Goal: Navigation & Orientation: Find specific page/section

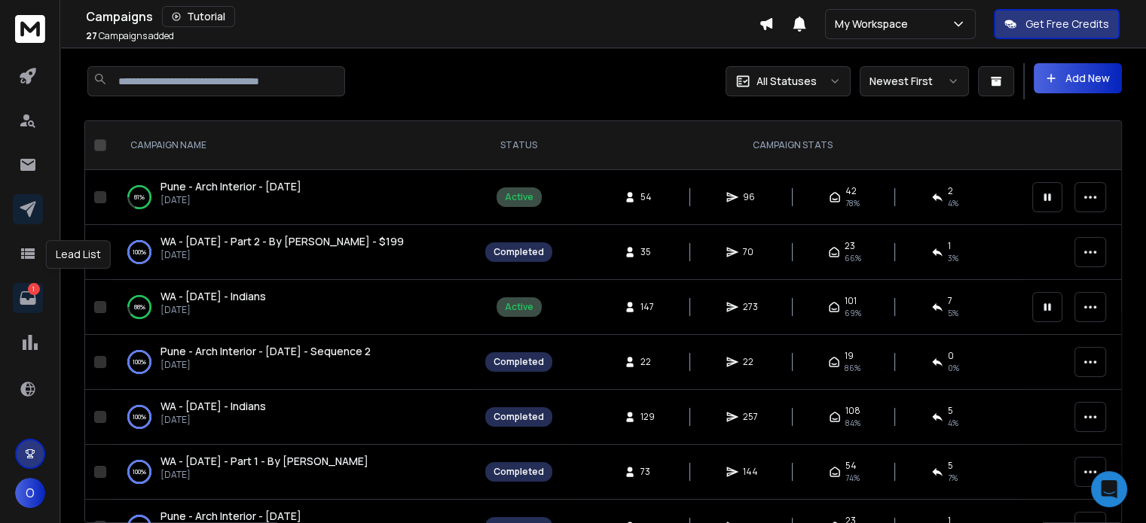
click at [25, 291] on icon at bounding box center [28, 298] width 18 height 18
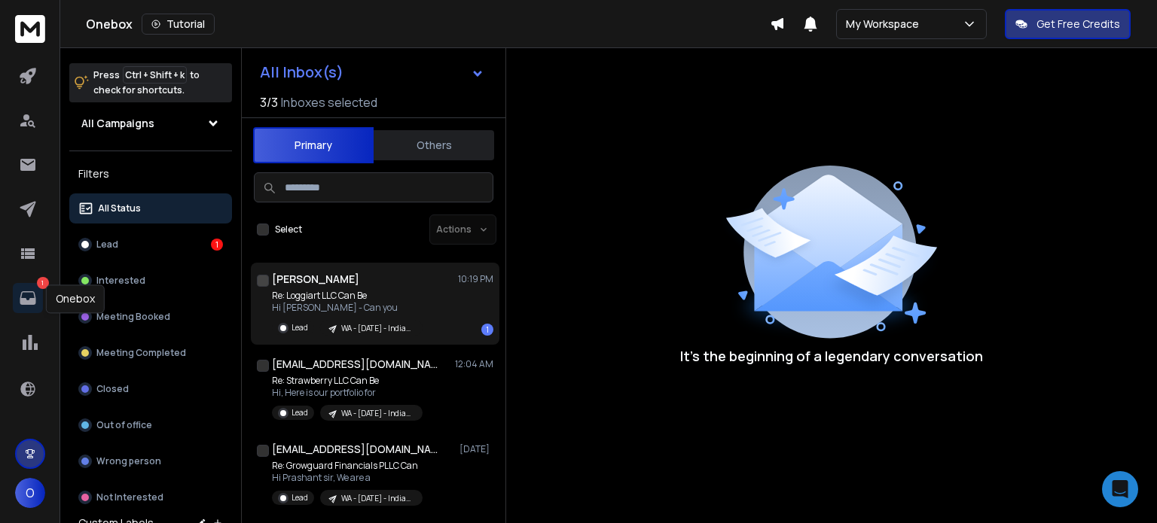
click at [373, 302] on p "Hi [PERSON_NAME] - Can you" at bounding box center [347, 308] width 151 height 12
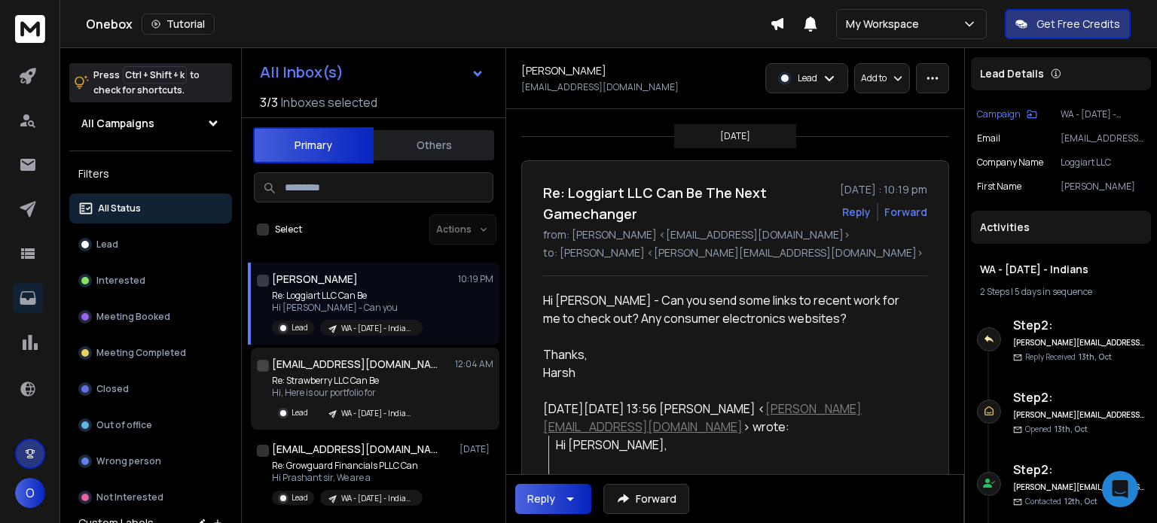
click at [361, 377] on p "Re: Strawberry LLC Can Be" at bounding box center [347, 381] width 151 height 12
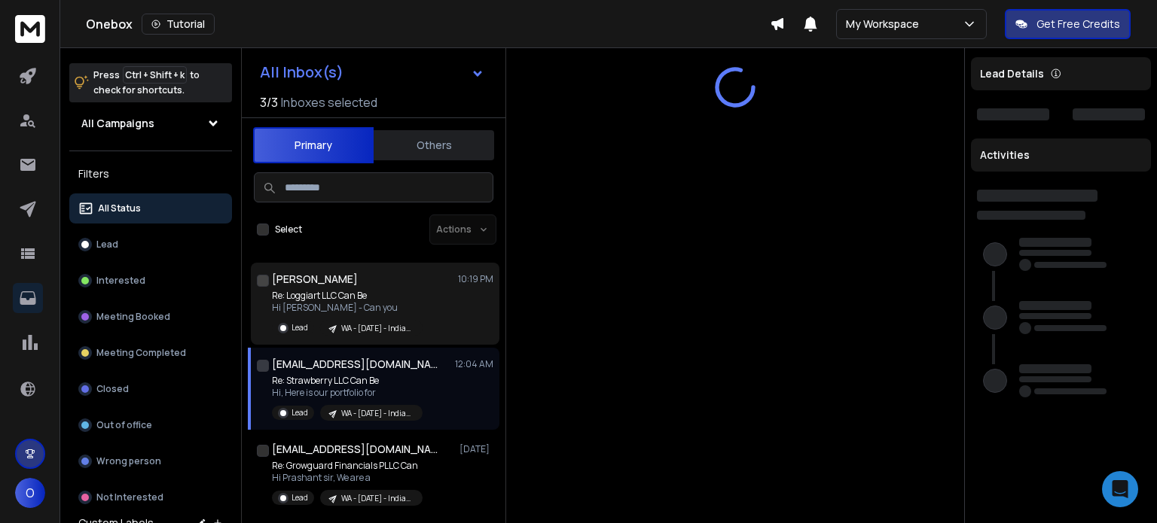
click at [356, 291] on p "Re: Loggiart LLC Can Be" at bounding box center [347, 296] width 151 height 12
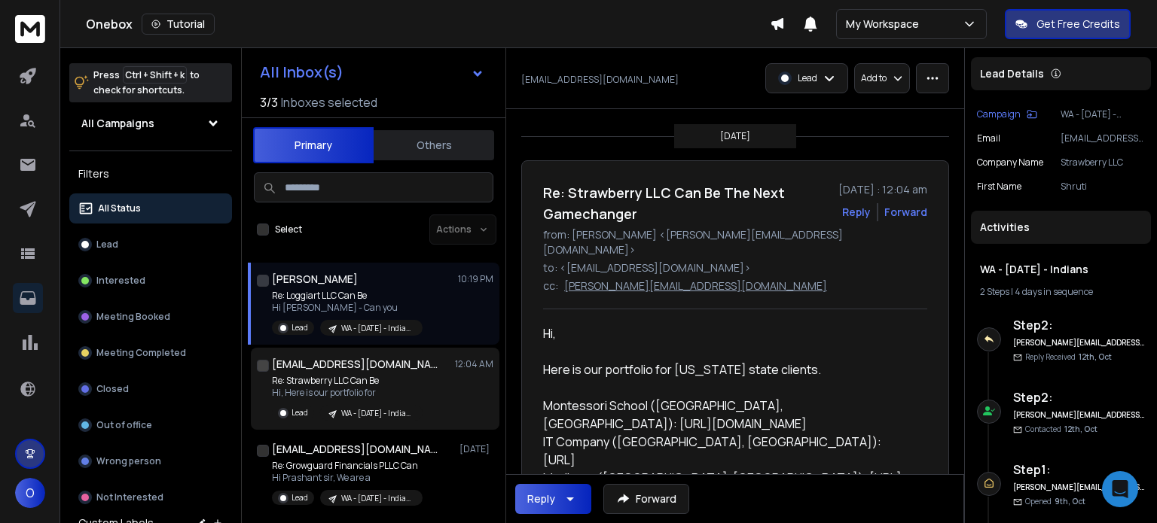
click at [390, 387] on p "Hi, Here is our portfolio for" at bounding box center [347, 393] width 151 height 12
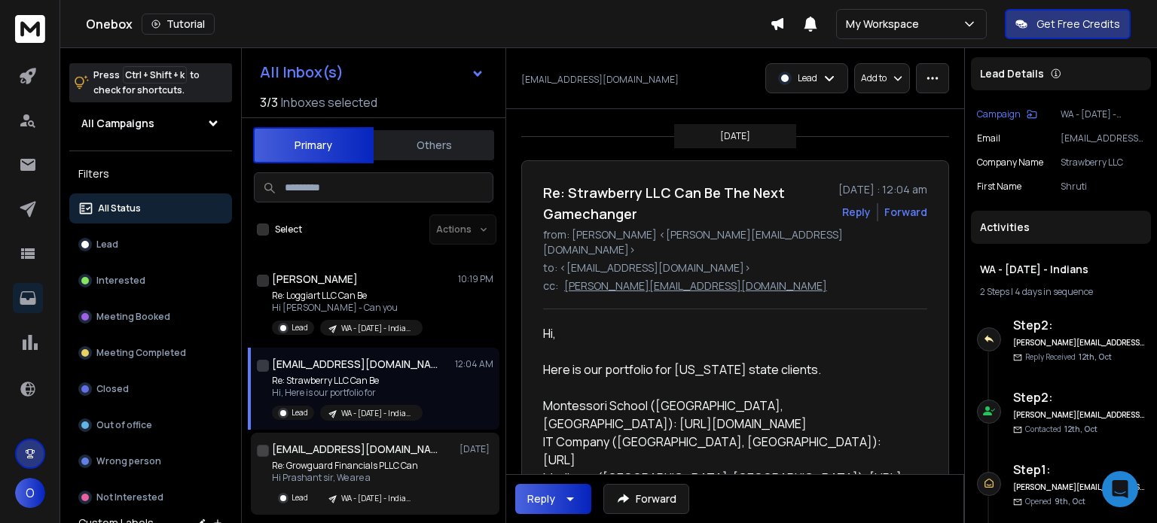
click at [384, 462] on p "Re: Growguard Financials PLLC Can" at bounding box center [347, 466] width 151 height 12
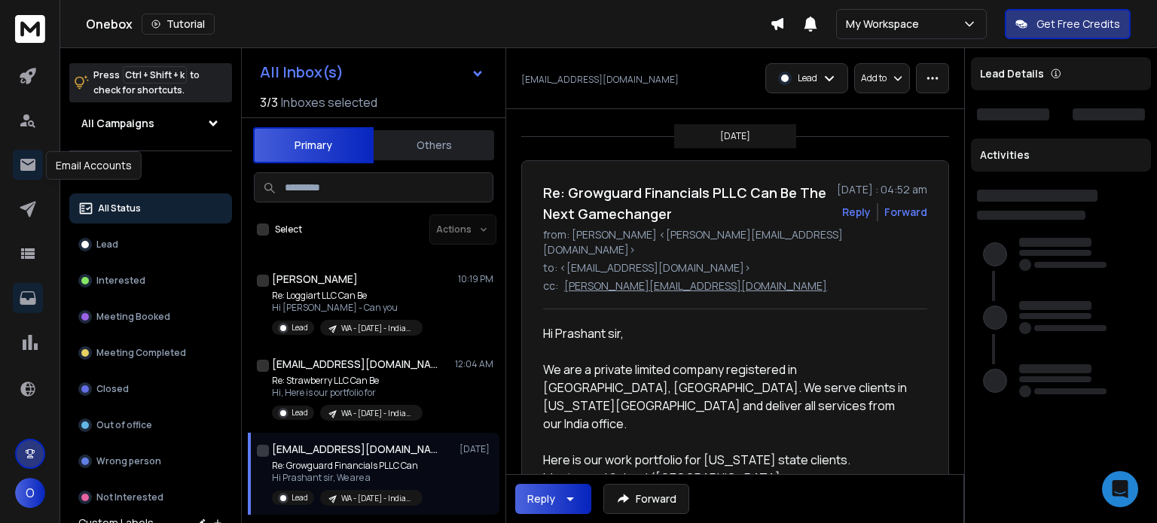
click at [24, 172] on icon at bounding box center [28, 165] width 18 height 18
